Goal: Task Accomplishment & Management: Manage account settings

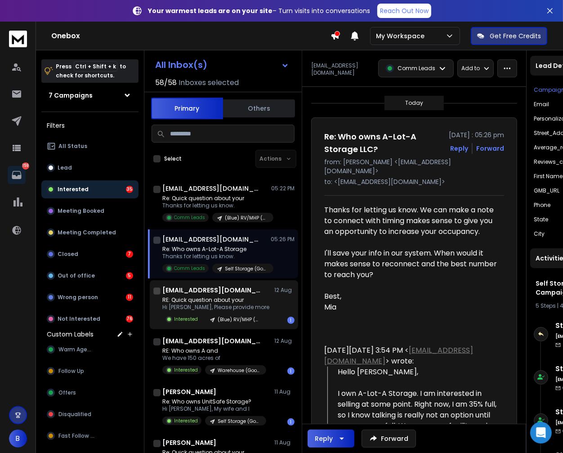
click at [252, 294] on h1 "[EMAIL_ADDRESS][DOMAIN_NAME]" at bounding box center [211, 290] width 99 height 9
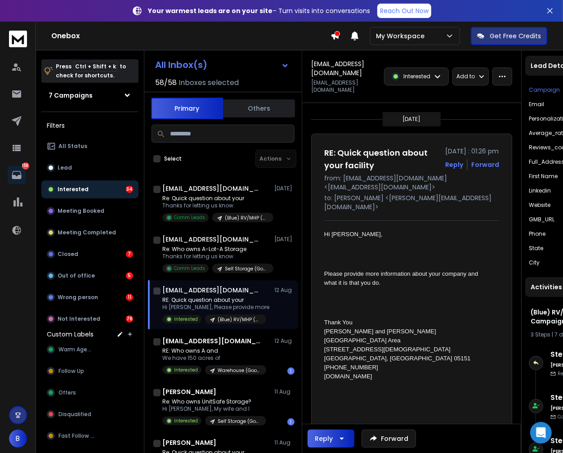
drag, startPoint x: 450, startPoint y: 308, endPoint x: 455, endPoint y: 282, distance: 26.1
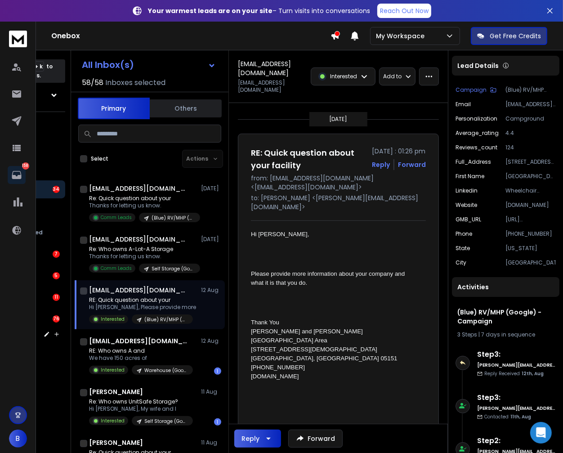
drag, startPoint x: 477, startPoint y: 141, endPoint x: 520, endPoint y: 144, distance: 43.3
drag, startPoint x: 399, startPoint y: 144, endPoint x: 389, endPoint y: 133, distance: 15.0
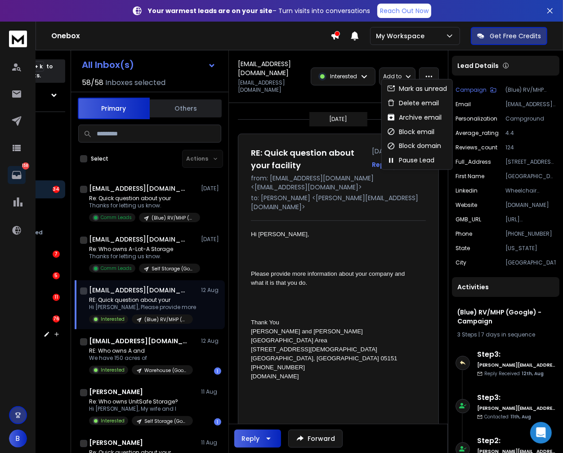
click at [439, 69] on button "button" at bounding box center [429, 76] width 20 height 18
click at [443, 86] on div "Mark as unread" at bounding box center [417, 88] width 60 height 9
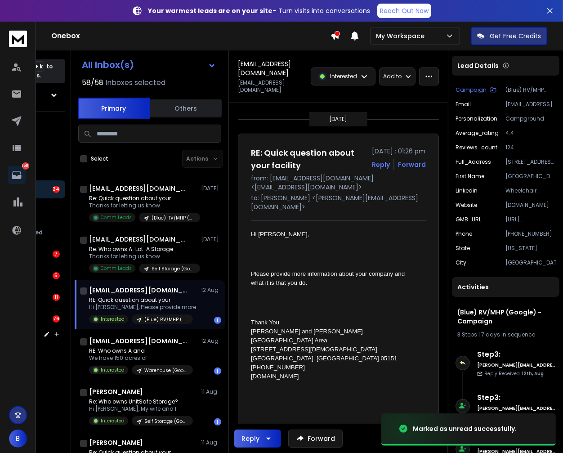
drag, startPoint x: 309, startPoint y: 243, endPoint x: 294, endPoint y: 257, distance: 20.4
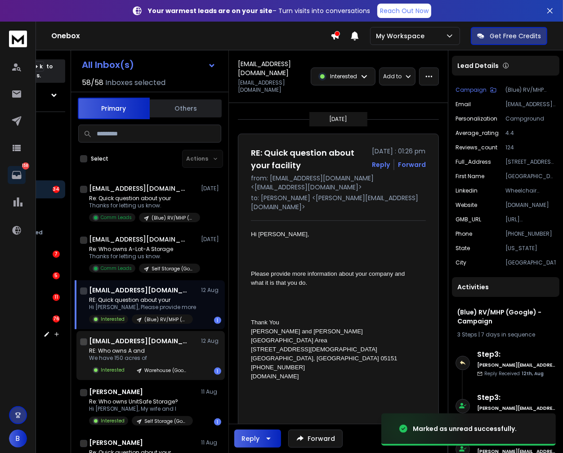
click at [162, 353] on p "RE: Who owns A and" at bounding box center [141, 350] width 104 height 7
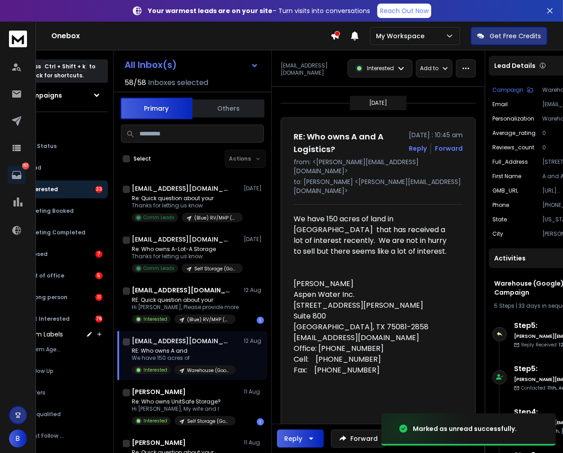
drag, startPoint x: 433, startPoint y: 257, endPoint x: 450, endPoint y: 257, distance: 17.1
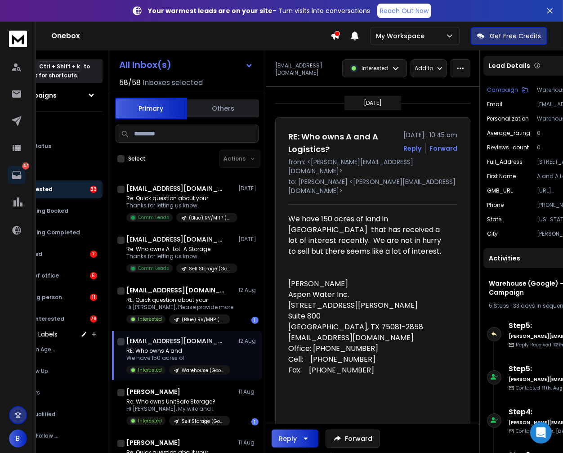
click at [465, 69] on icon "button" at bounding box center [460, 68] width 8 height 8
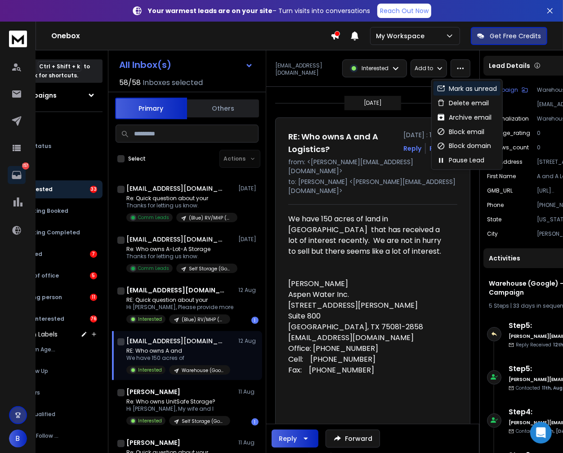
click at [488, 87] on div "Mark as unread" at bounding box center [467, 88] width 60 height 9
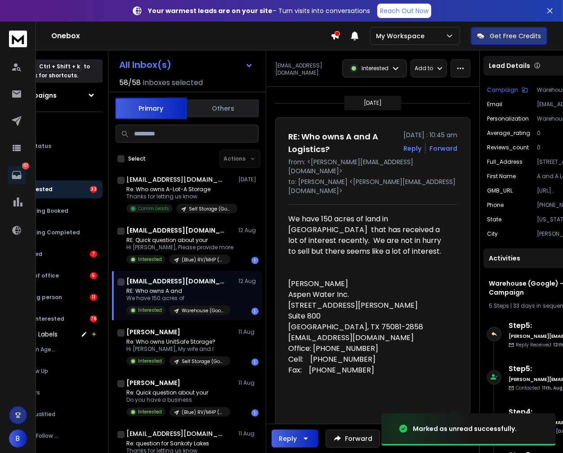
scroll to position [83, 0]
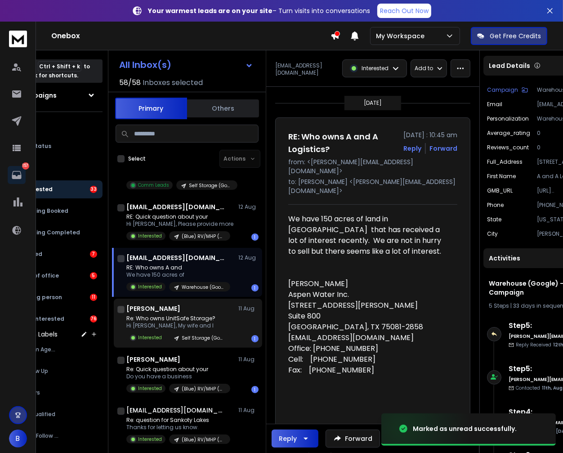
click at [214, 309] on div "[PERSON_NAME] [DATE]" at bounding box center [192, 308] width 132 height 9
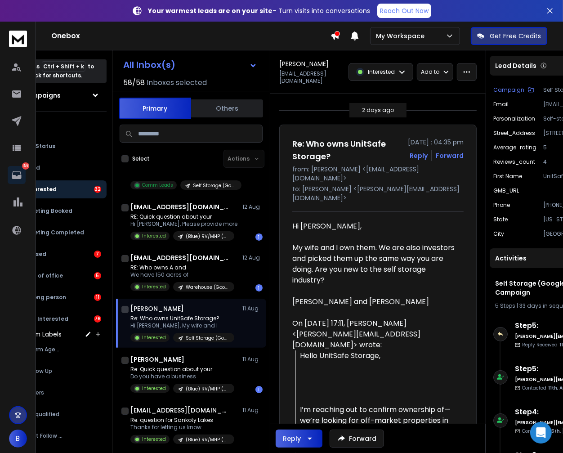
drag, startPoint x: 420, startPoint y: 292, endPoint x: 432, endPoint y: 292, distance: 11.7
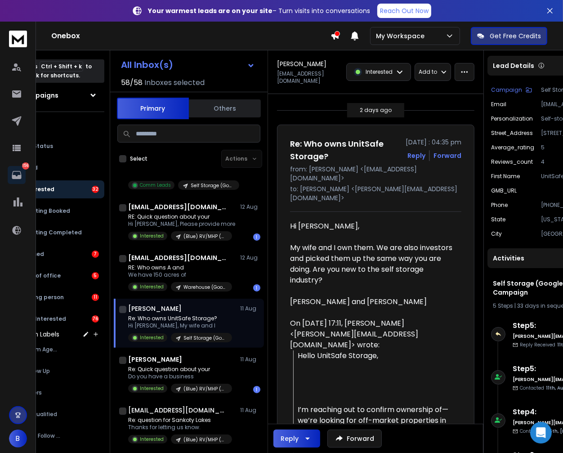
click at [469, 70] on icon "button" at bounding box center [465, 72] width 8 height 8
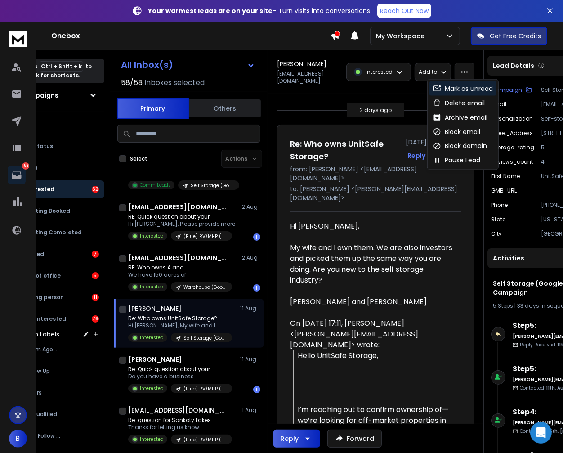
click at [483, 88] on div "Mark as unread" at bounding box center [463, 88] width 60 height 9
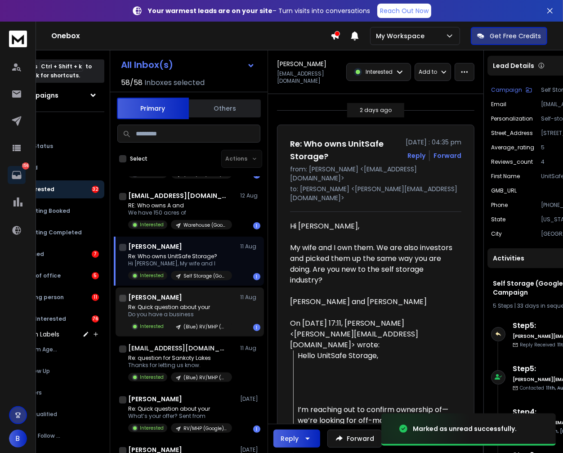
scroll to position [166, 0]
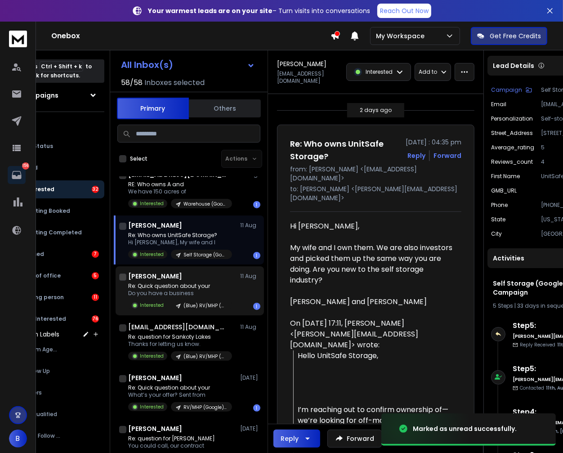
click at [215, 291] on p "Do you have a business" at bounding box center [180, 293] width 104 height 7
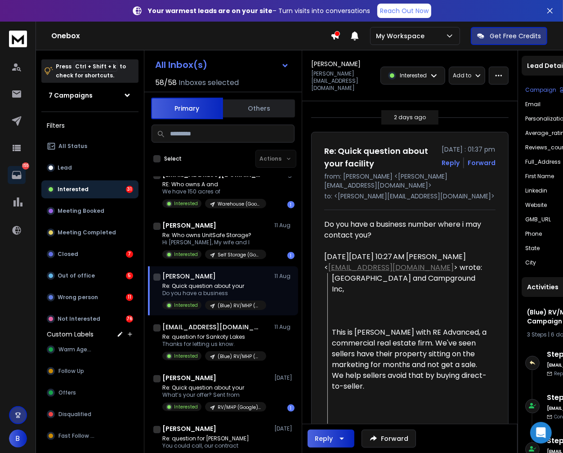
click at [503, 72] on icon "button" at bounding box center [499, 76] width 8 height 8
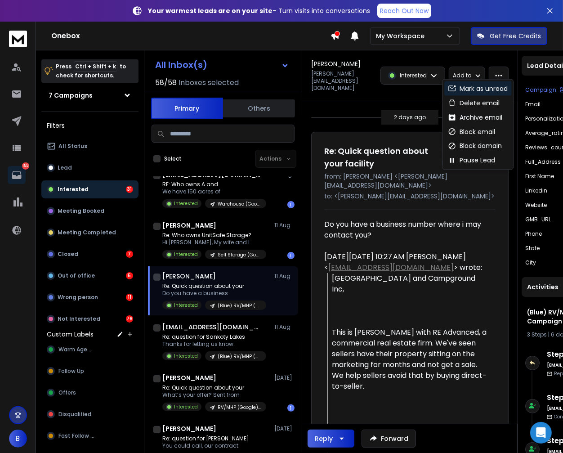
click at [492, 85] on div "Mark as unread" at bounding box center [478, 88] width 60 height 9
